Goal: Task Accomplishment & Management: Manage account settings

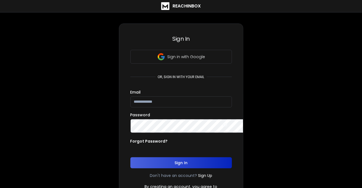
scroll to position [38, 0]
type input "**********"
click at [192, 158] on button "Sign In" at bounding box center [181, 163] width 102 height 11
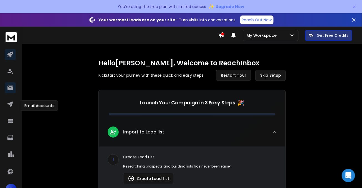
click at [11, 90] on icon at bounding box center [10, 88] width 6 height 4
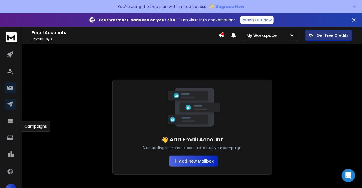
click at [13, 107] on icon at bounding box center [10, 105] width 6 height 6
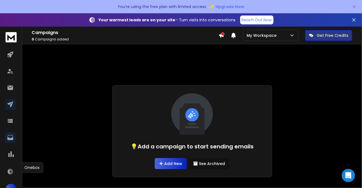
click at [12, 141] on icon at bounding box center [10, 138] width 7 height 7
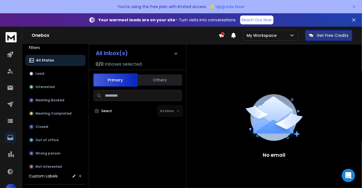
scroll to position [44, 0]
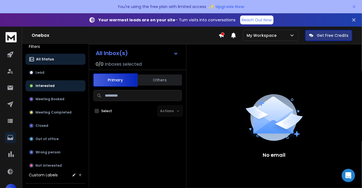
click at [52, 88] on p "Interested" at bounding box center [45, 86] width 19 height 4
click at [13, 42] on img at bounding box center [11, 37] width 11 height 10
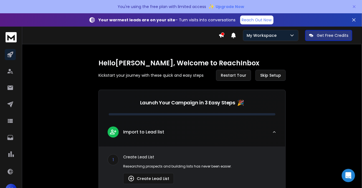
click at [290, 38] on icon "button" at bounding box center [293, 36] width 6 height 6
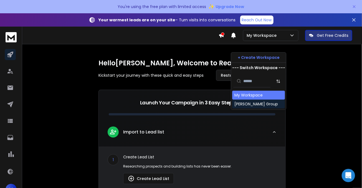
click at [254, 107] on div "Marcel Schwantes Group" at bounding box center [257, 105] width 44 height 6
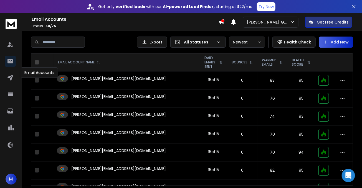
click at [11, 64] on icon at bounding box center [10, 61] width 6 height 4
click at [12, 81] on icon at bounding box center [10, 78] width 7 height 7
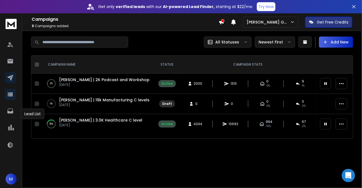
click at [12, 97] on icon at bounding box center [10, 95] width 5 height 4
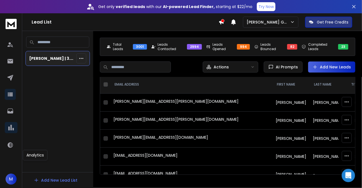
click at [11, 131] on icon at bounding box center [11, 128] width 6 height 6
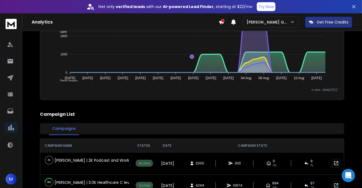
scroll to position [157, 0]
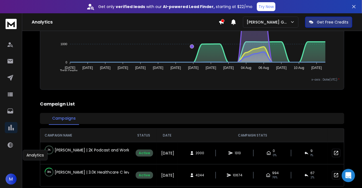
click at [13, 131] on icon at bounding box center [11, 128] width 6 height 6
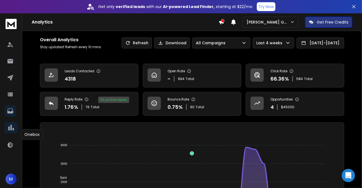
click at [13, 114] on icon at bounding box center [10, 111] width 6 height 5
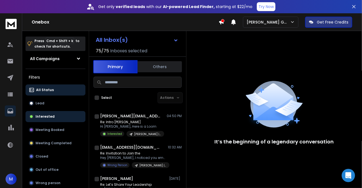
click at [56, 122] on button "Interested" at bounding box center [56, 116] width 60 height 11
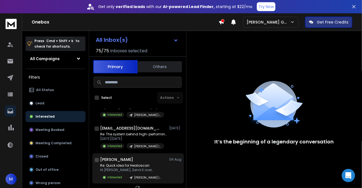
scroll to position [94, 0]
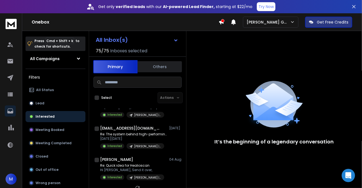
click at [182, 73] on button "Others" at bounding box center [160, 67] width 44 height 12
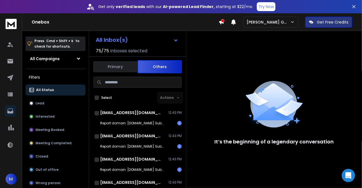
scroll to position [0, 0]
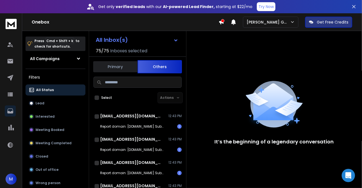
click at [138, 73] on button "Primary" at bounding box center [115, 67] width 44 height 12
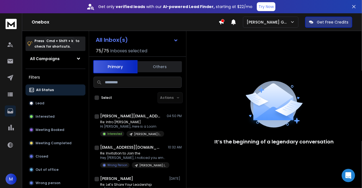
click at [156, 88] on input at bounding box center [138, 82] width 88 height 11
paste input "**********"
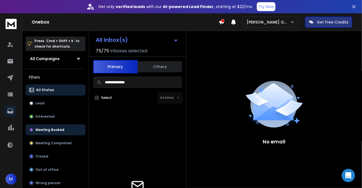
type input "**********"
click at [48, 132] on p "Meeting Booked" at bounding box center [50, 130] width 29 height 4
click at [176, 88] on input "**********" at bounding box center [138, 82] width 88 height 11
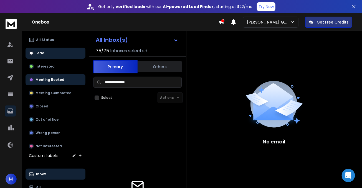
scroll to position [50, 0]
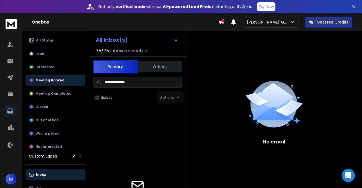
click at [173, 88] on input "**********" at bounding box center [138, 82] width 88 height 11
click at [183, 104] on div "Actions" at bounding box center [170, 97] width 25 height 11
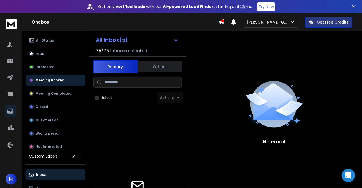
click at [183, 104] on div "Actions" at bounding box center [170, 97] width 25 height 11
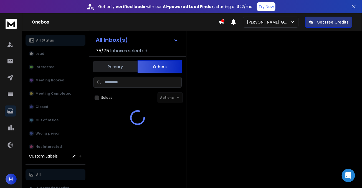
click at [182, 74] on button "Others" at bounding box center [160, 66] width 44 height 13
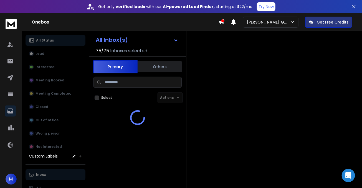
click at [138, 74] on button "Primary" at bounding box center [115, 66] width 44 height 13
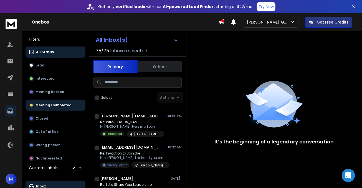
scroll to position [39, 0]
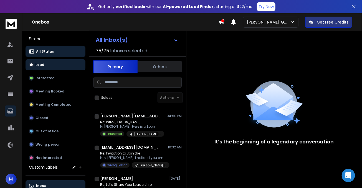
click at [44, 67] on p "Lead" at bounding box center [40, 65] width 9 height 4
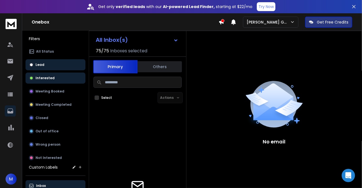
click at [50, 80] on p "Interested" at bounding box center [45, 78] width 19 height 4
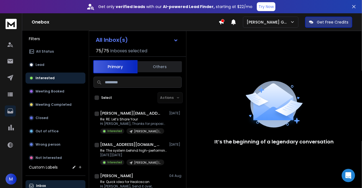
scroll to position [34, 0]
click at [219, 24] on icon at bounding box center [221, 22] width 4 height 4
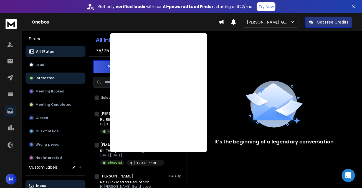
click at [44, 54] on div "All Status" at bounding box center [41, 52] width 25 height 6
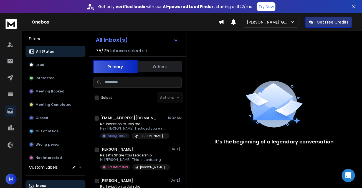
scroll to position [0, 0]
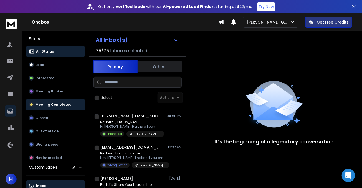
click at [58, 107] on p "Meeting Completed" at bounding box center [54, 105] width 36 height 4
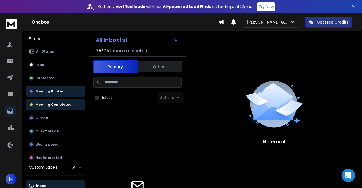
click at [57, 94] on p "Meeting Booked" at bounding box center [50, 91] width 29 height 4
click at [353, 7] on icon at bounding box center [354, 6] width 5 height 5
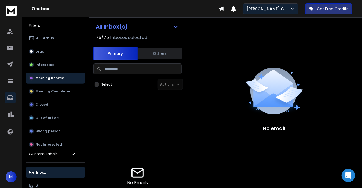
click at [275, 12] on p "Marcel Schwantes Group" at bounding box center [269, 9] width 44 height 6
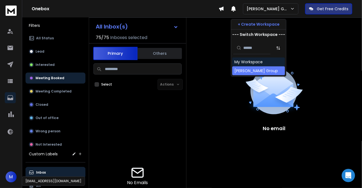
click at [14, 183] on span "M" at bounding box center [11, 177] width 11 height 11
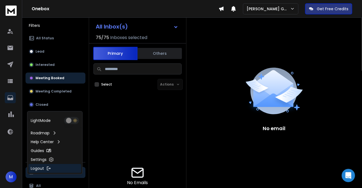
click at [40, 172] on p "Logout" at bounding box center [37, 169] width 13 height 6
